Goal: Navigation & Orientation: Find specific page/section

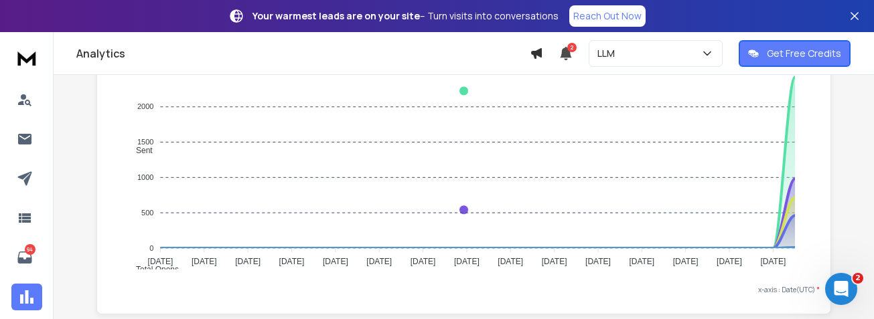
scroll to position [1352, 0]
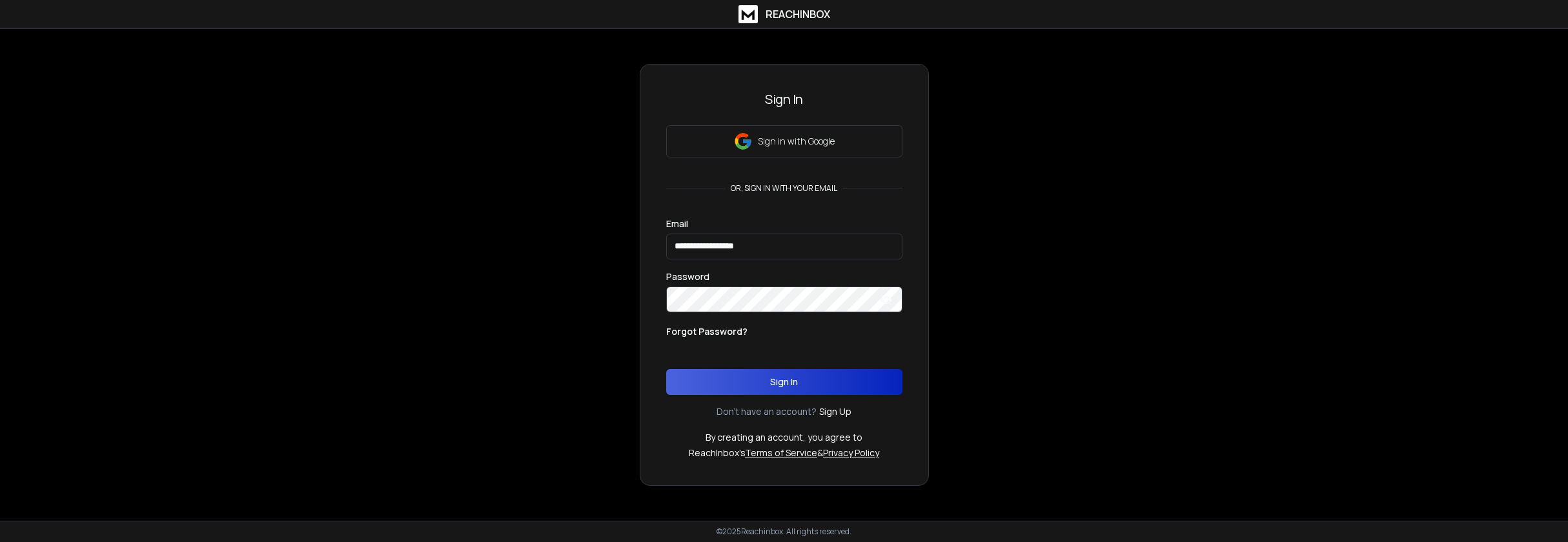
click at [798, 385] on button "Sign In" at bounding box center [784, 382] width 236 height 26
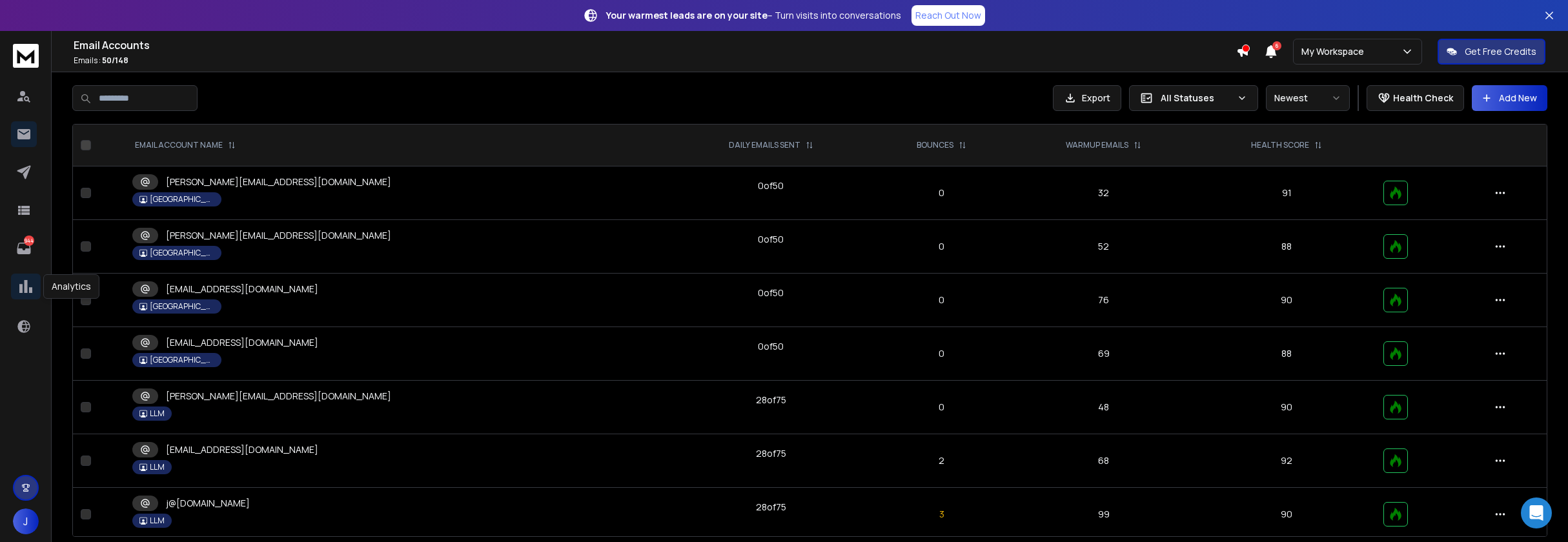
click at [23, 290] on icon at bounding box center [26, 286] width 19 height 19
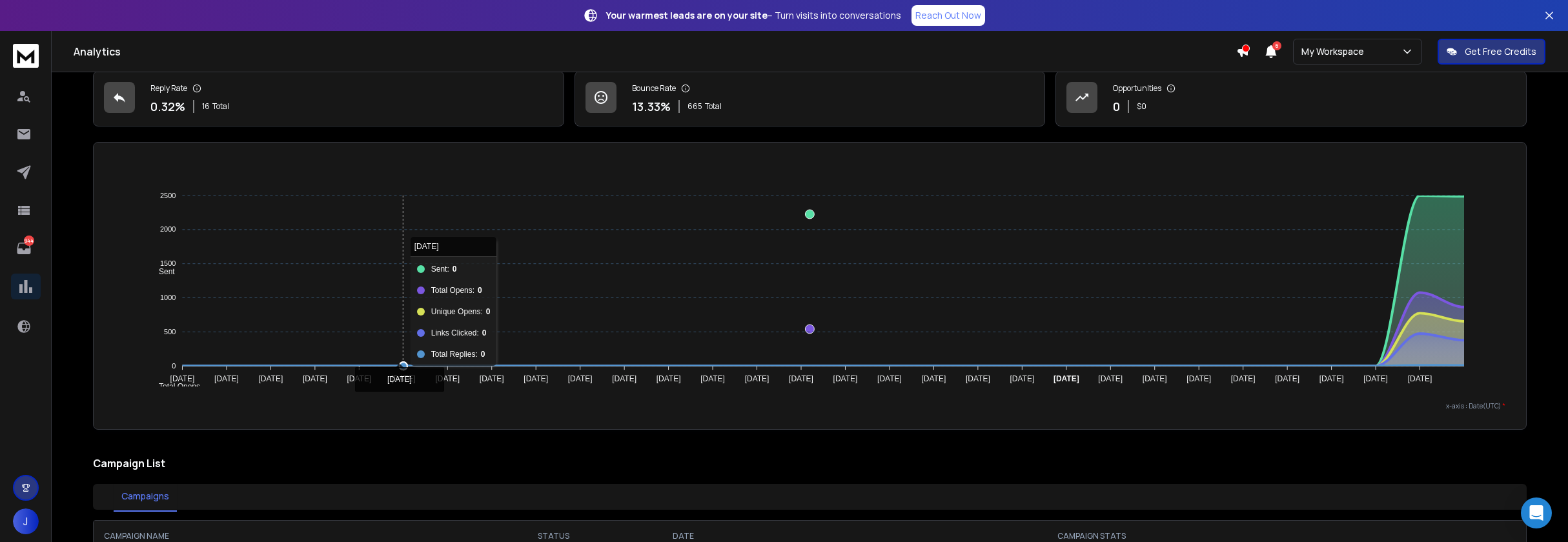
scroll to position [145, 0]
click at [1277, 53] on icon at bounding box center [1271, 50] width 12 height 13
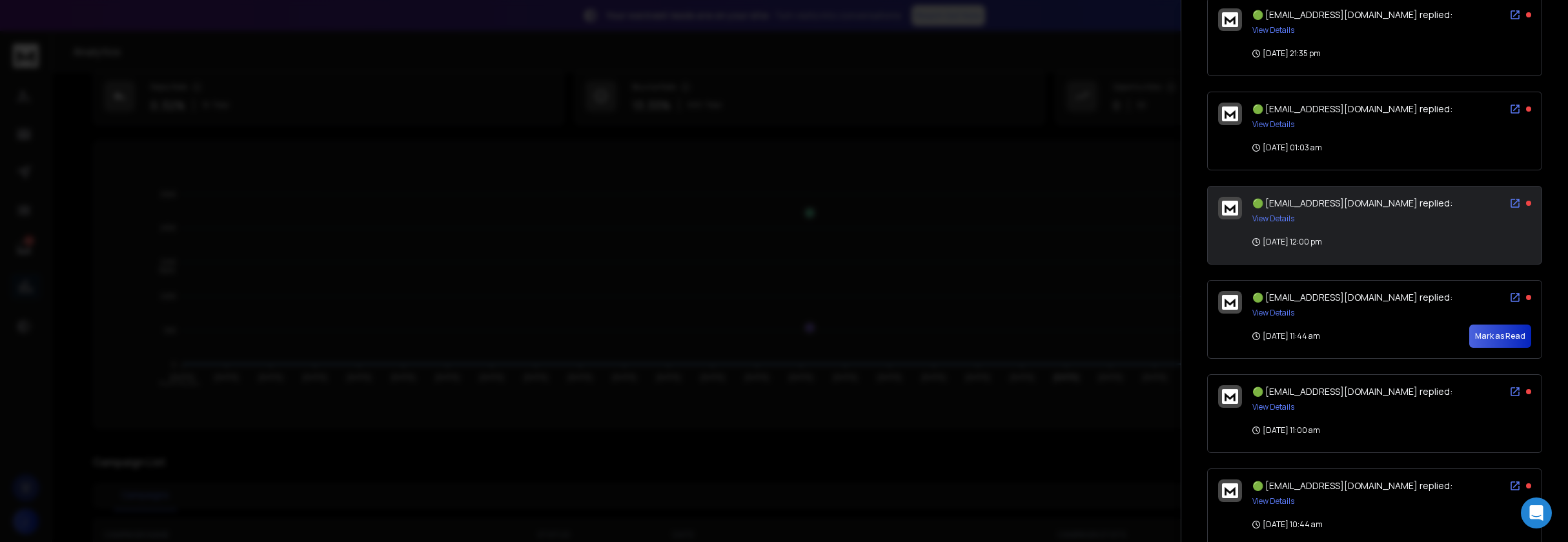
scroll to position [174, 0]
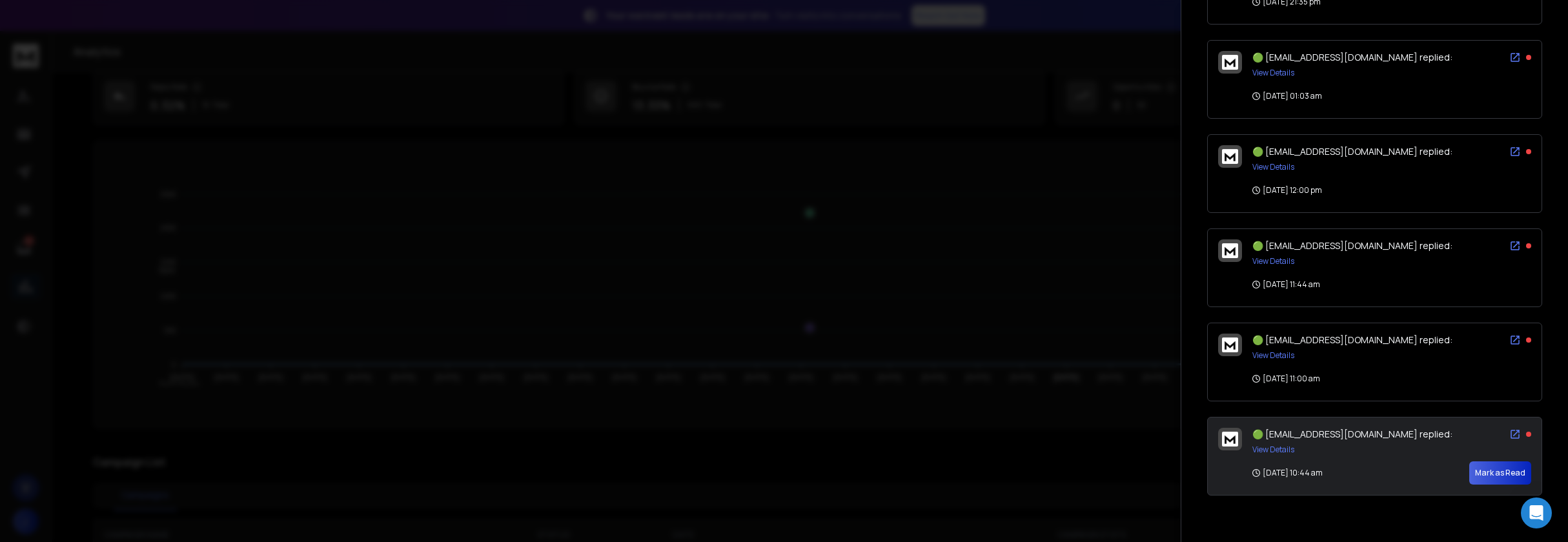
click at [1270, 451] on div "View Details" at bounding box center [1274, 449] width 42 height 11
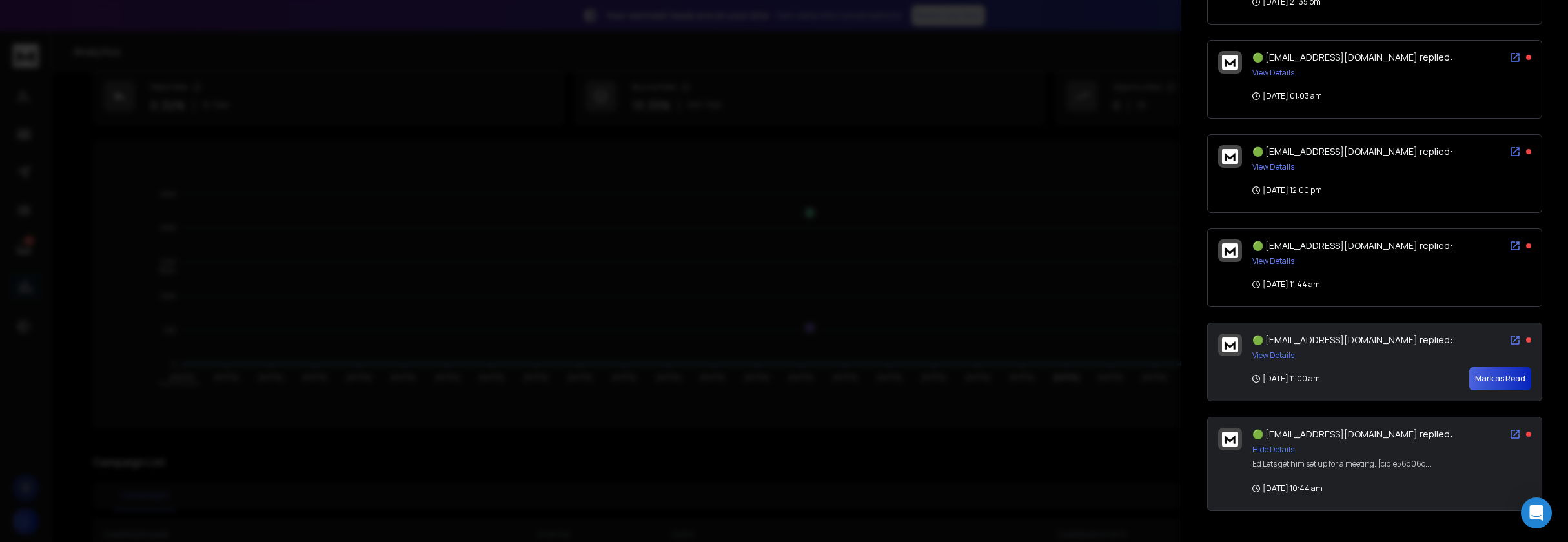
click at [1278, 355] on div "View Details" at bounding box center [1274, 356] width 42 height 11
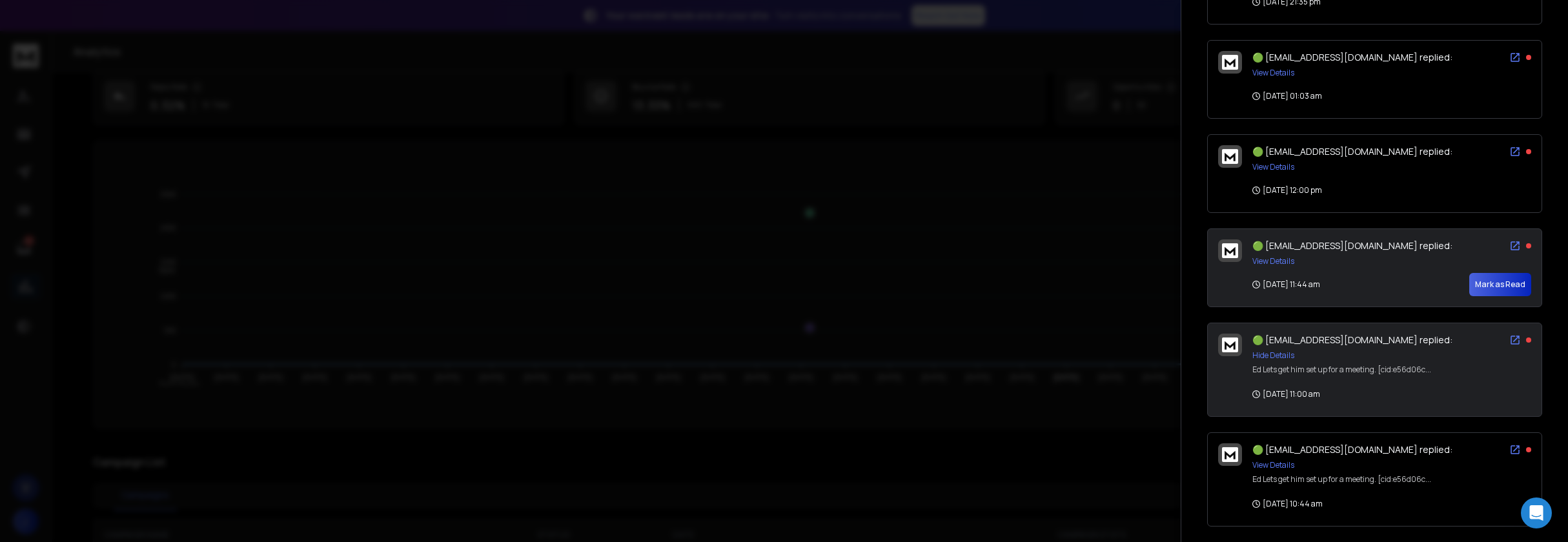
click at [1273, 257] on div "View Details" at bounding box center [1274, 261] width 42 height 11
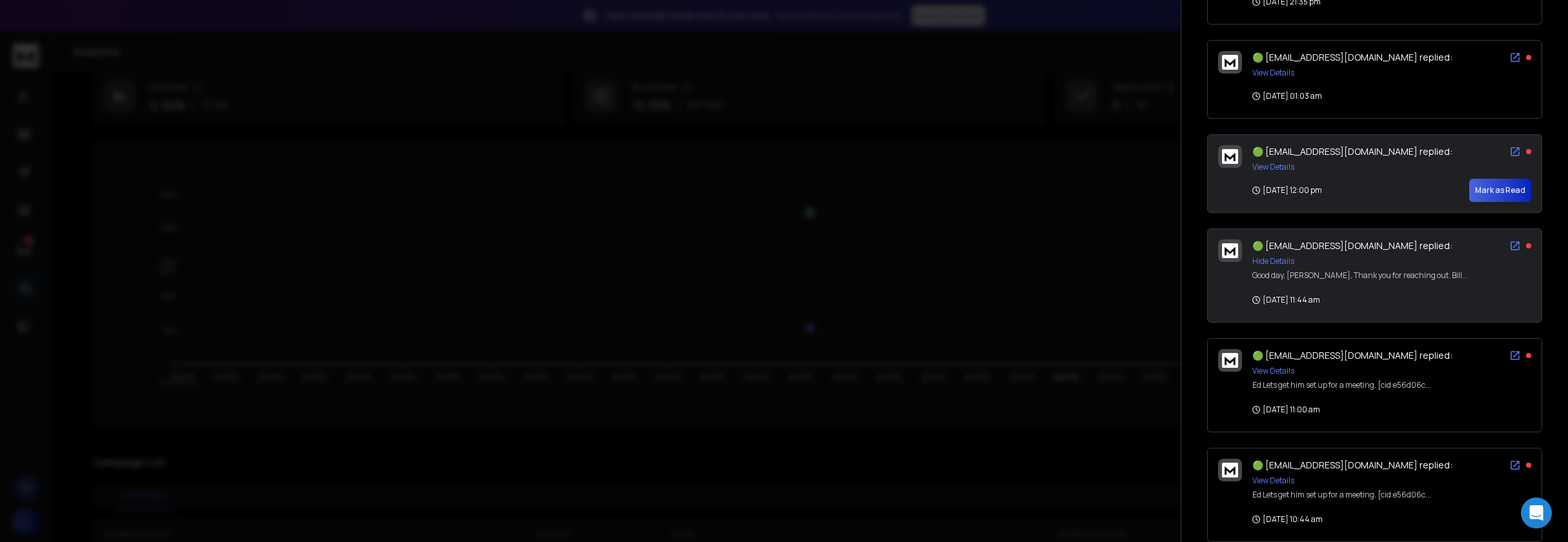
click at [1273, 164] on div "View Details" at bounding box center [1274, 167] width 42 height 11
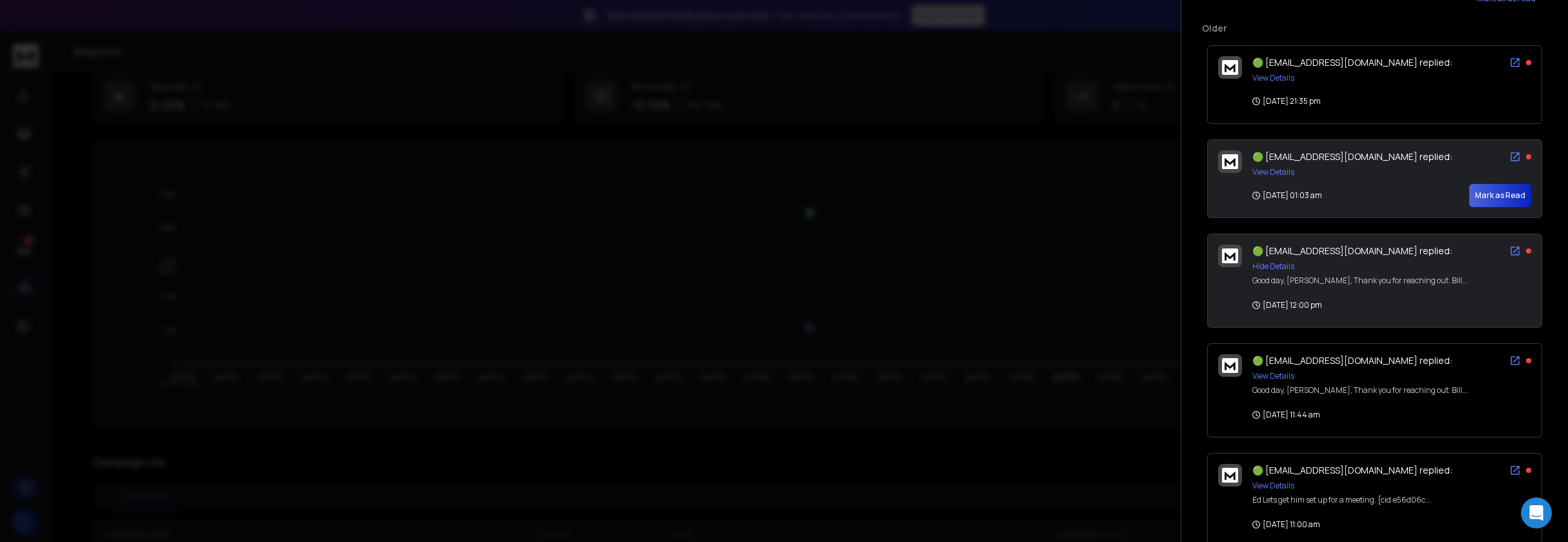
scroll to position [73, 0]
click at [1269, 170] on div "View Details" at bounding box center [1274, 174] width 42 height 11
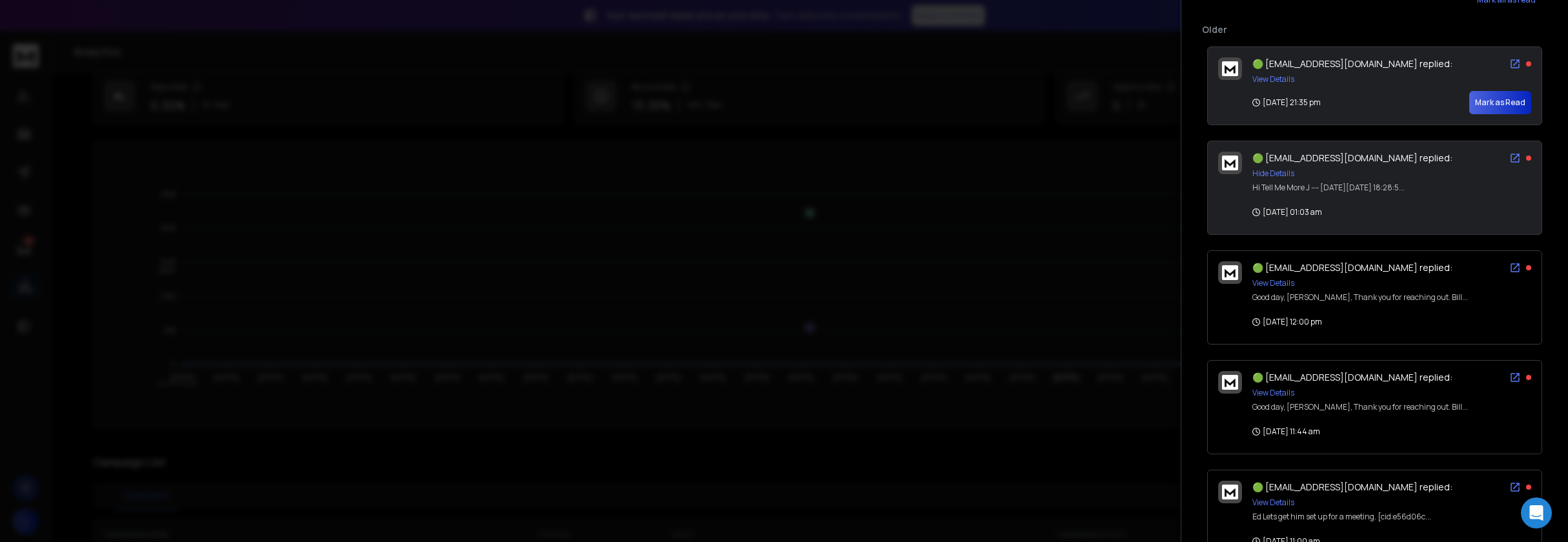
scroll to position [0, 0]
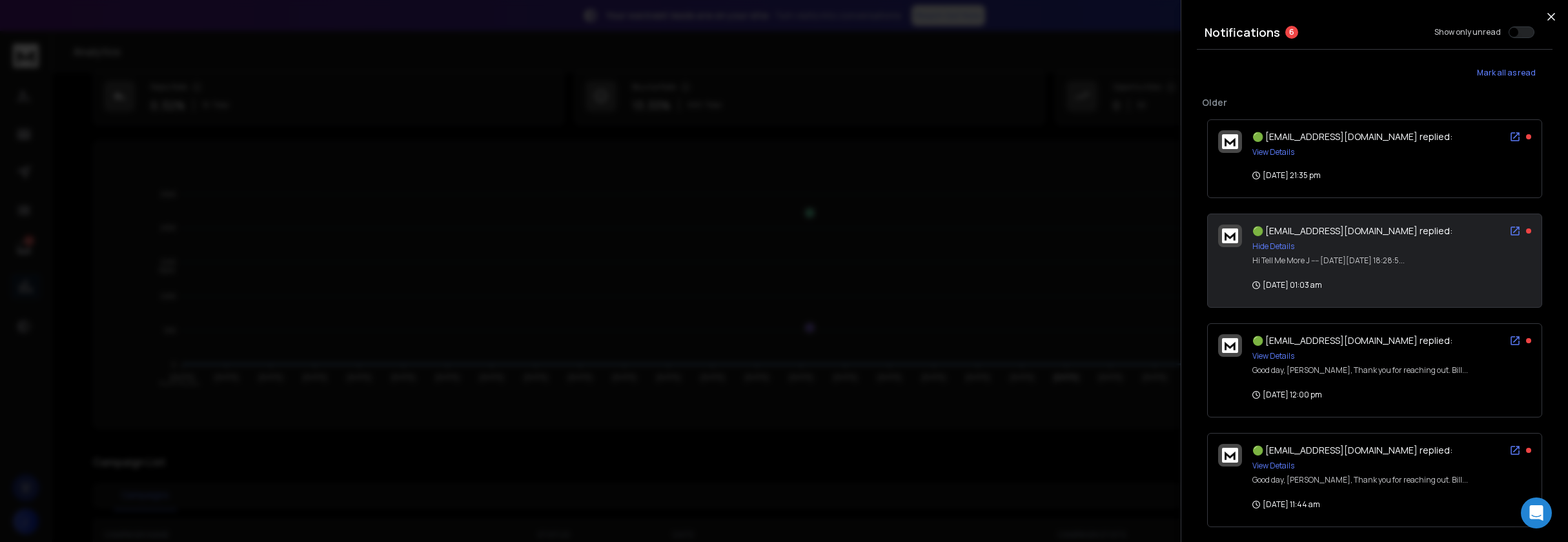
click at [1549, 17] on icon "button" at bounding box center [1552, 16] width 7 height 7
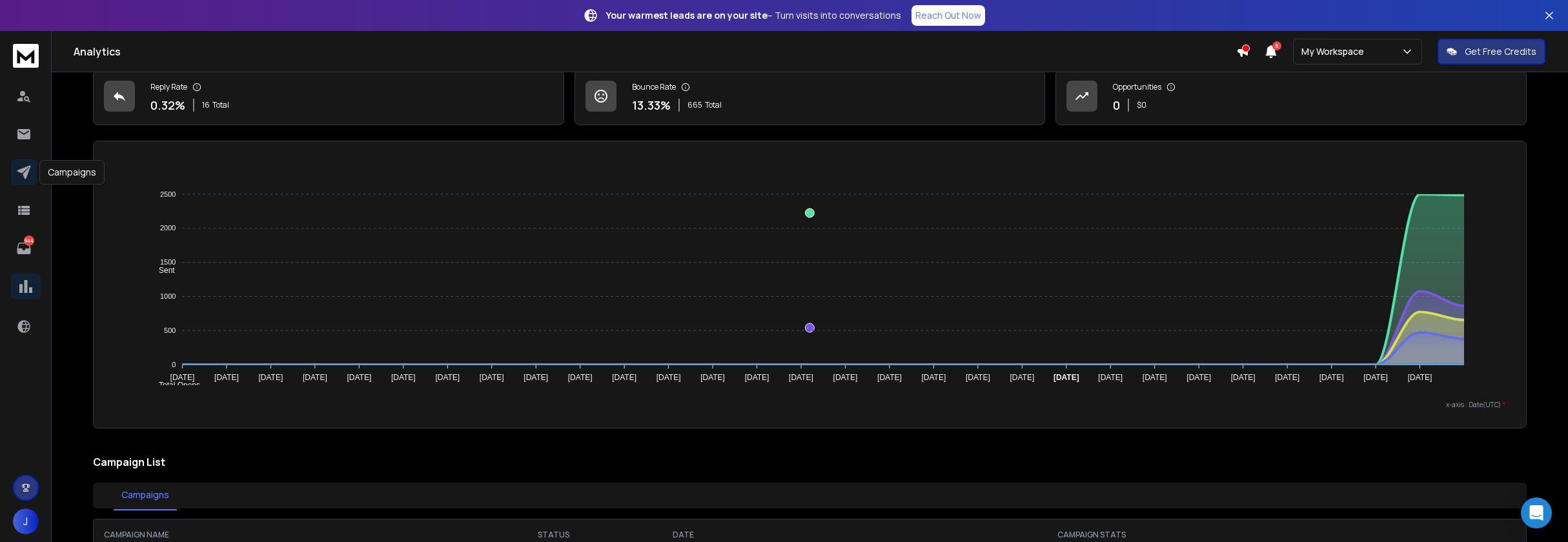
click at [33, 174] on link at bounding box center [23, 172] width 26 height 26
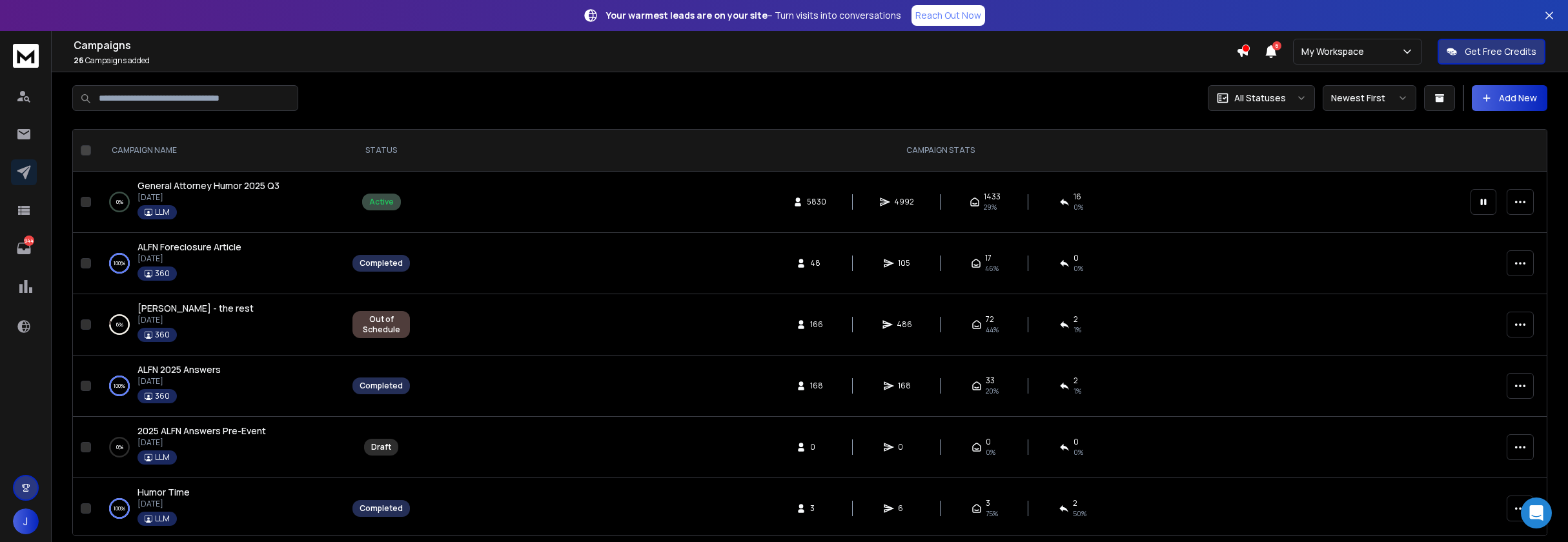
click at [203, 182] on span "General Attorney Humor 2025 Q3" at bounding box center [208, 185] width 142 height 13
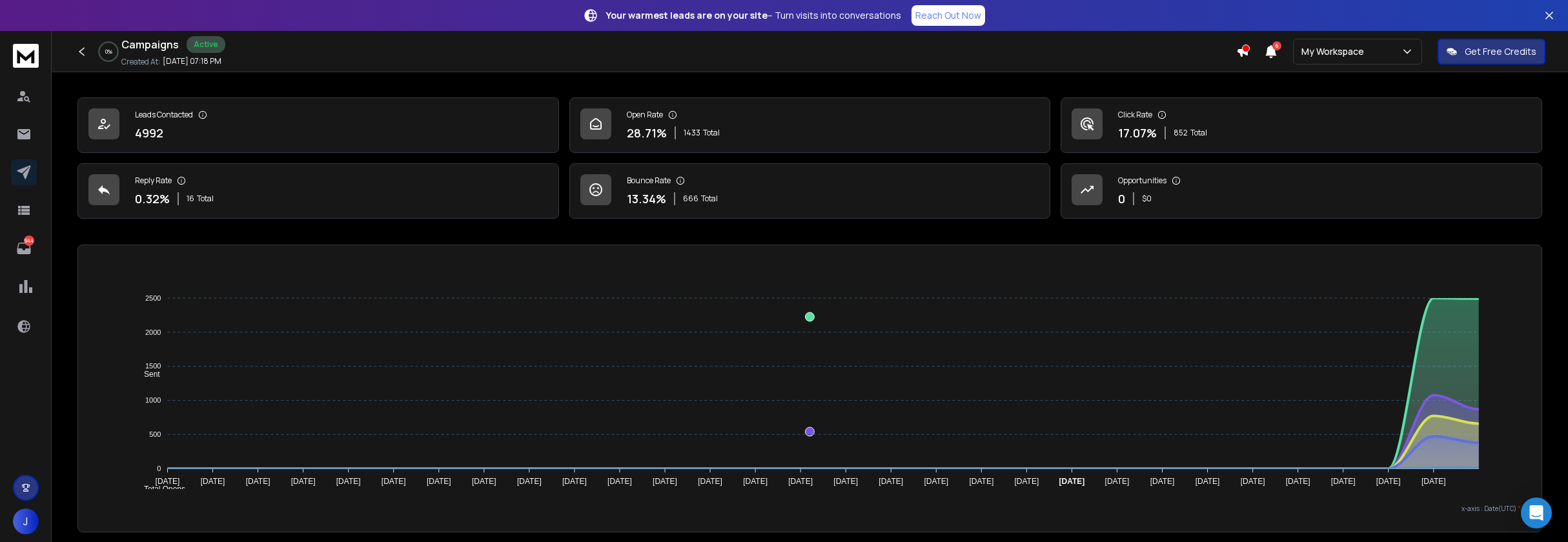
scroll to position [116, 0]
click at [26, 251] on icon at bounding box center [23, 249] width 14 height 12
